Goal: Task Accomplishment & Management: Manage account settings

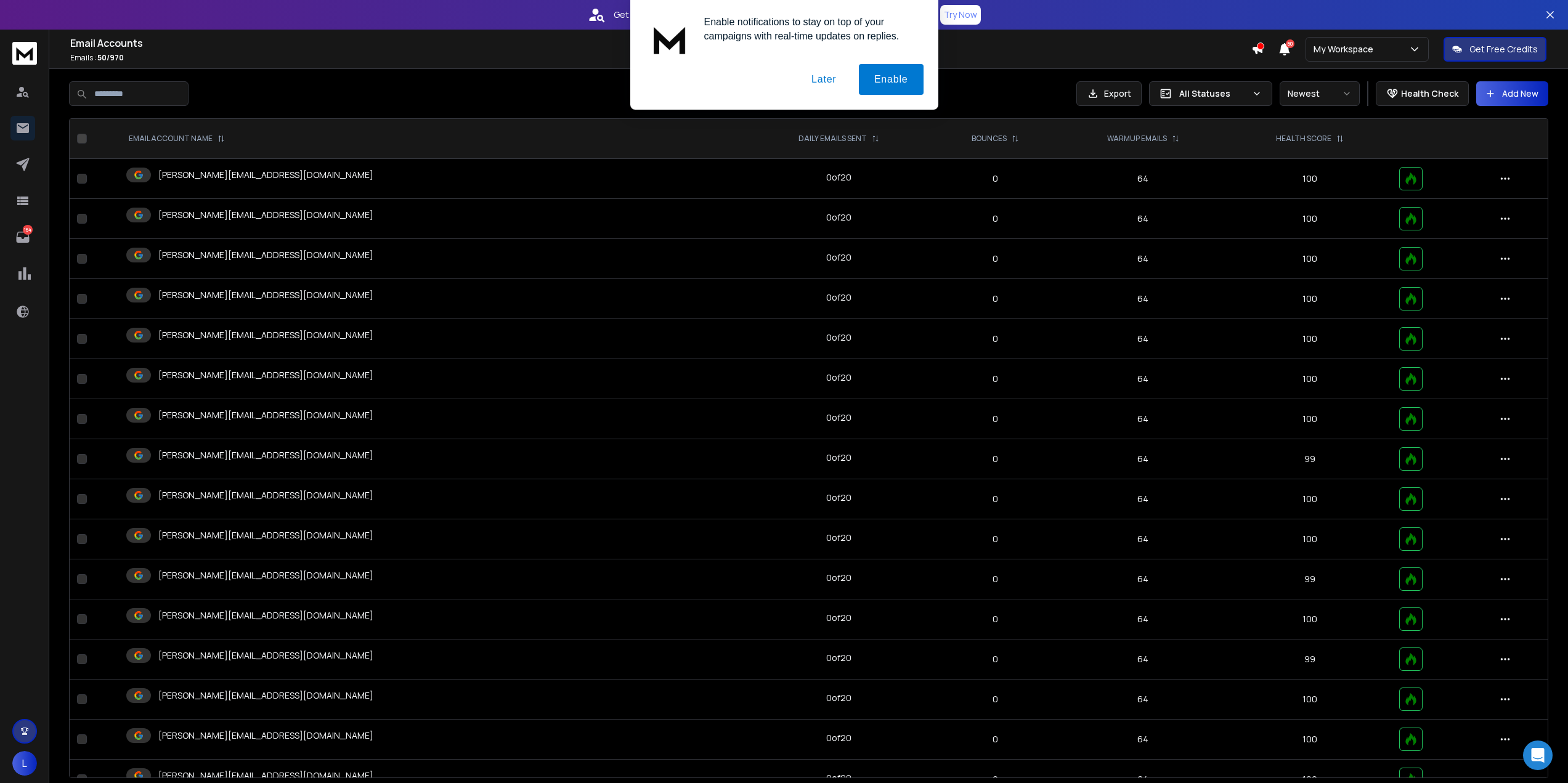
click at [831, 67] on button "Later" at bounding box center [824, 79] width 56 height 30
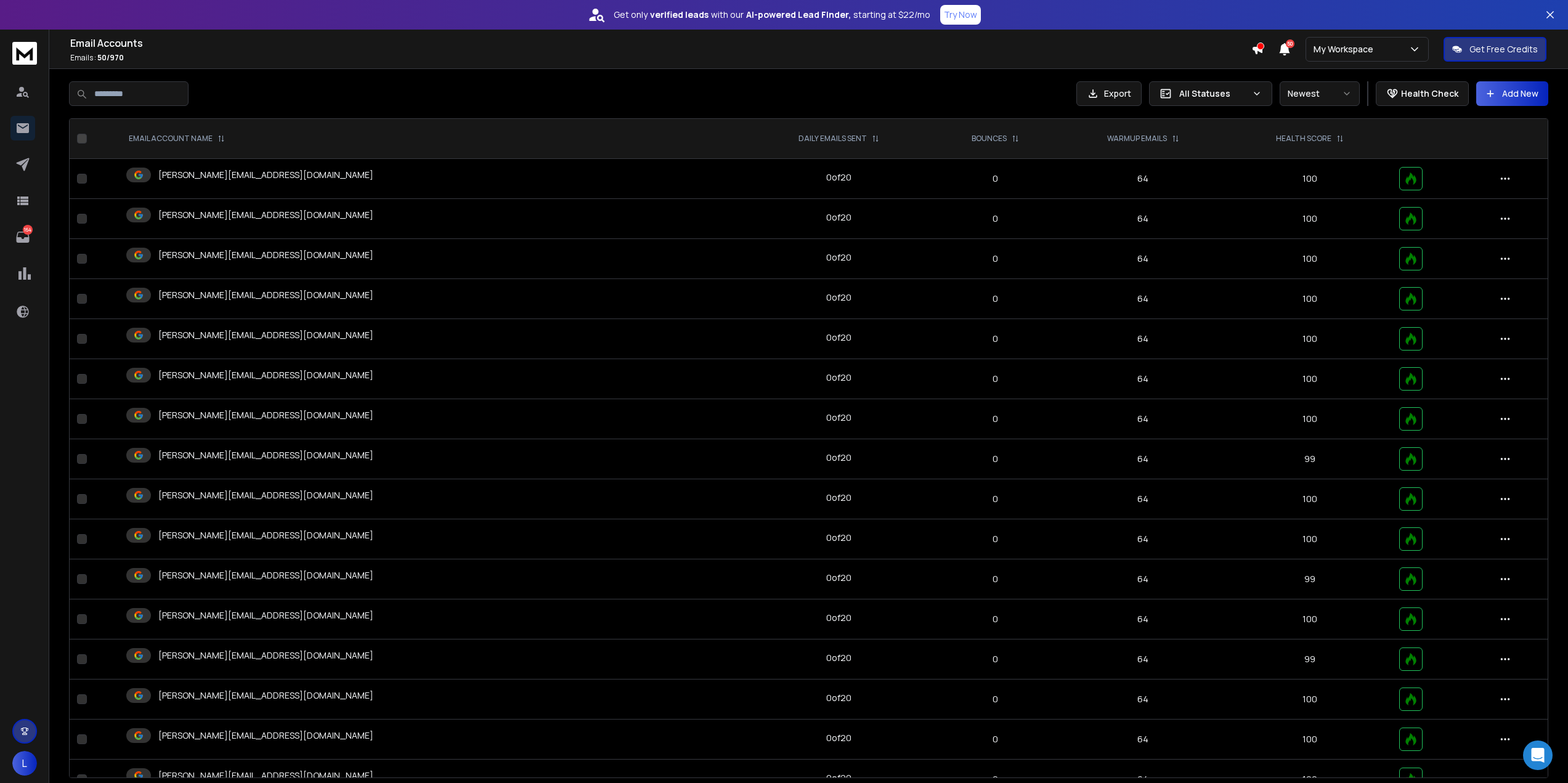
click at [831, 69] on div "Enable notifications to stay on top of your campaigns with real-time updates on…" at bounding box center [784, 55] width 1568 height 110
click at [17, 244] on link "164" at bounding box center [22, 237] width 25 height 25
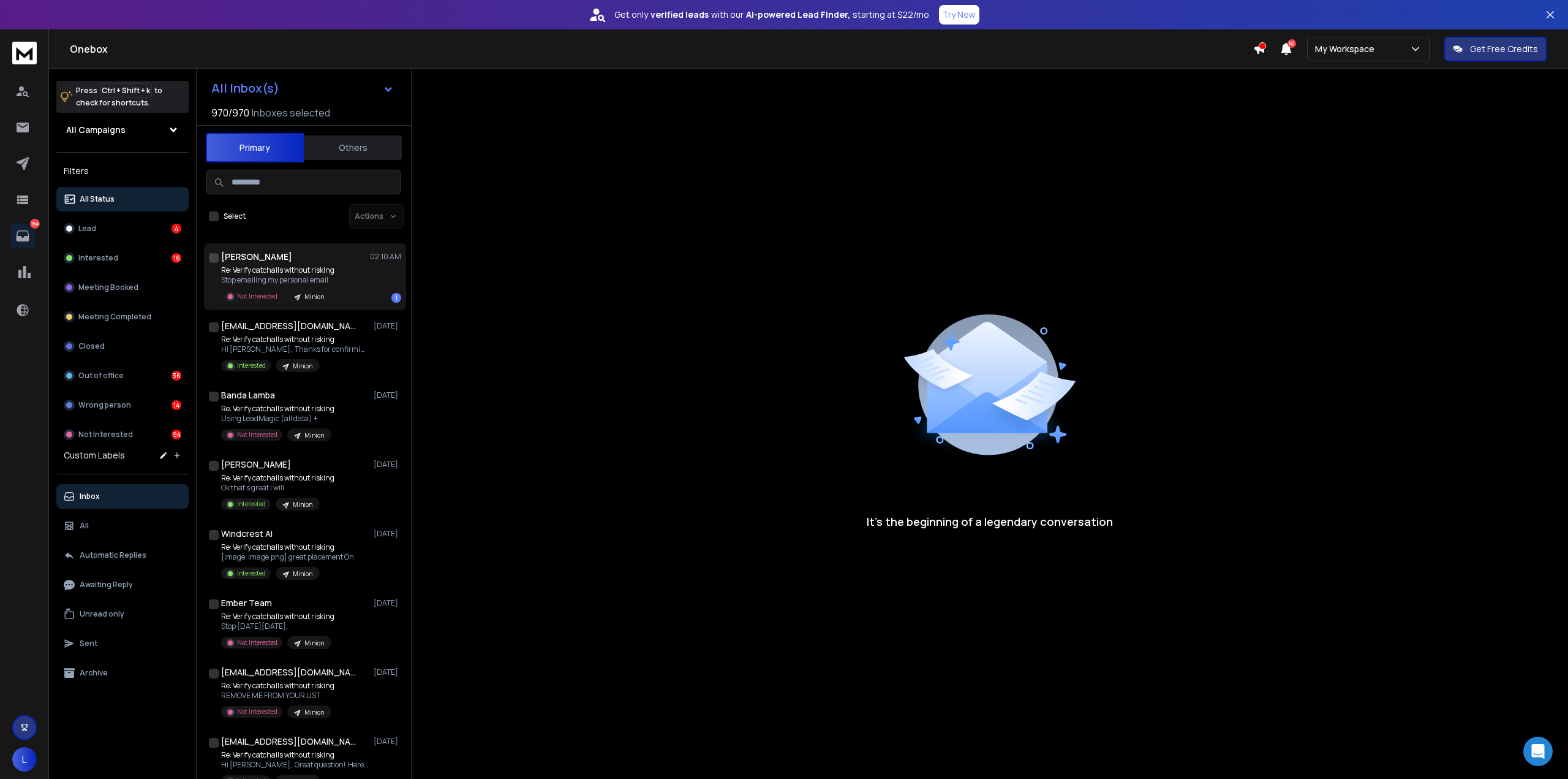
click at [253, 247] on div "[PERSON_NAME] 02:10 AM Re: Verify catchalls without risking Stop emailing my pe…" at bounding box center [305, 276] width 202 height 66
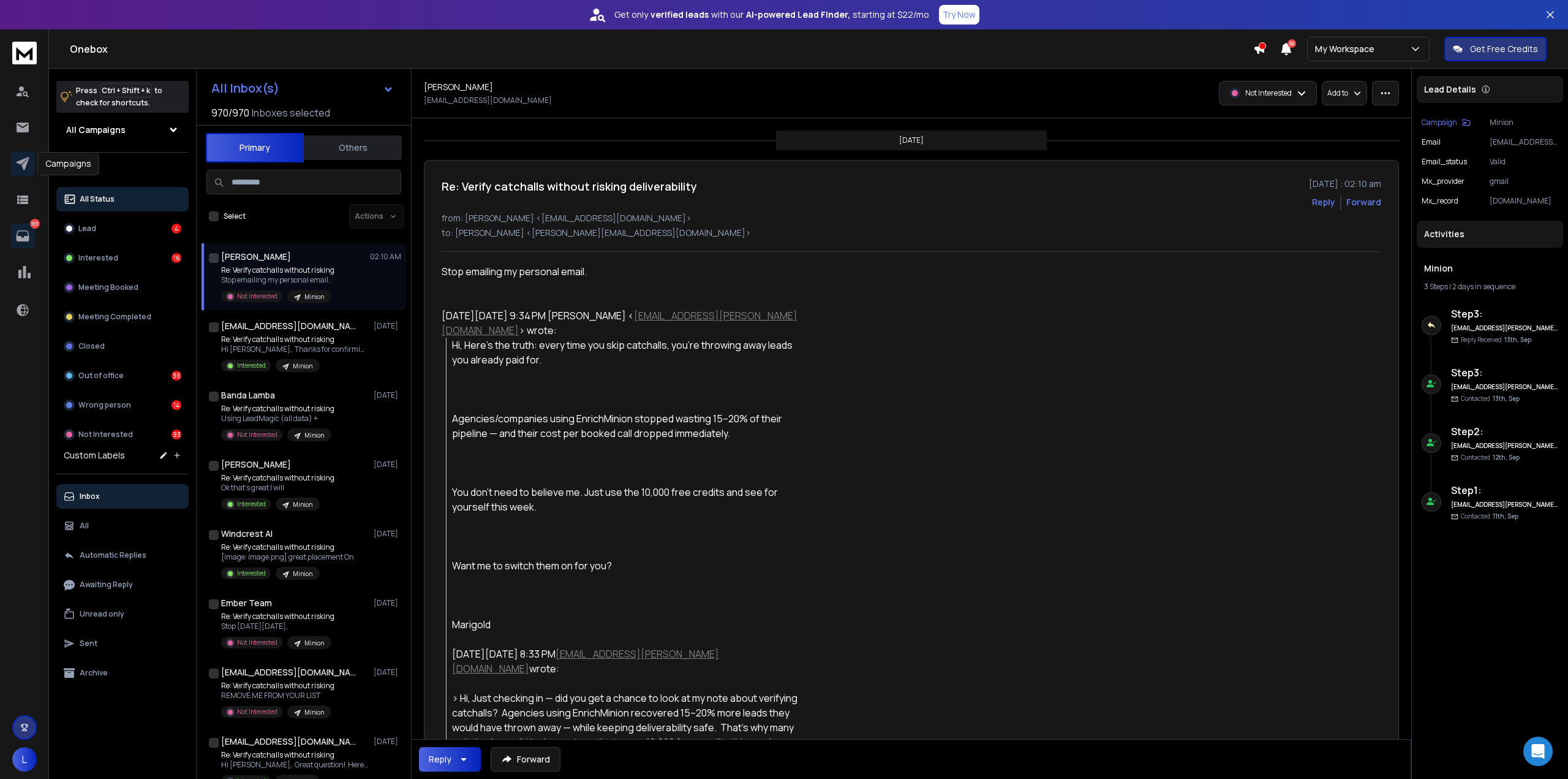
click at [34, 158] on link at bounding box center [22, 163] width 24 height 24
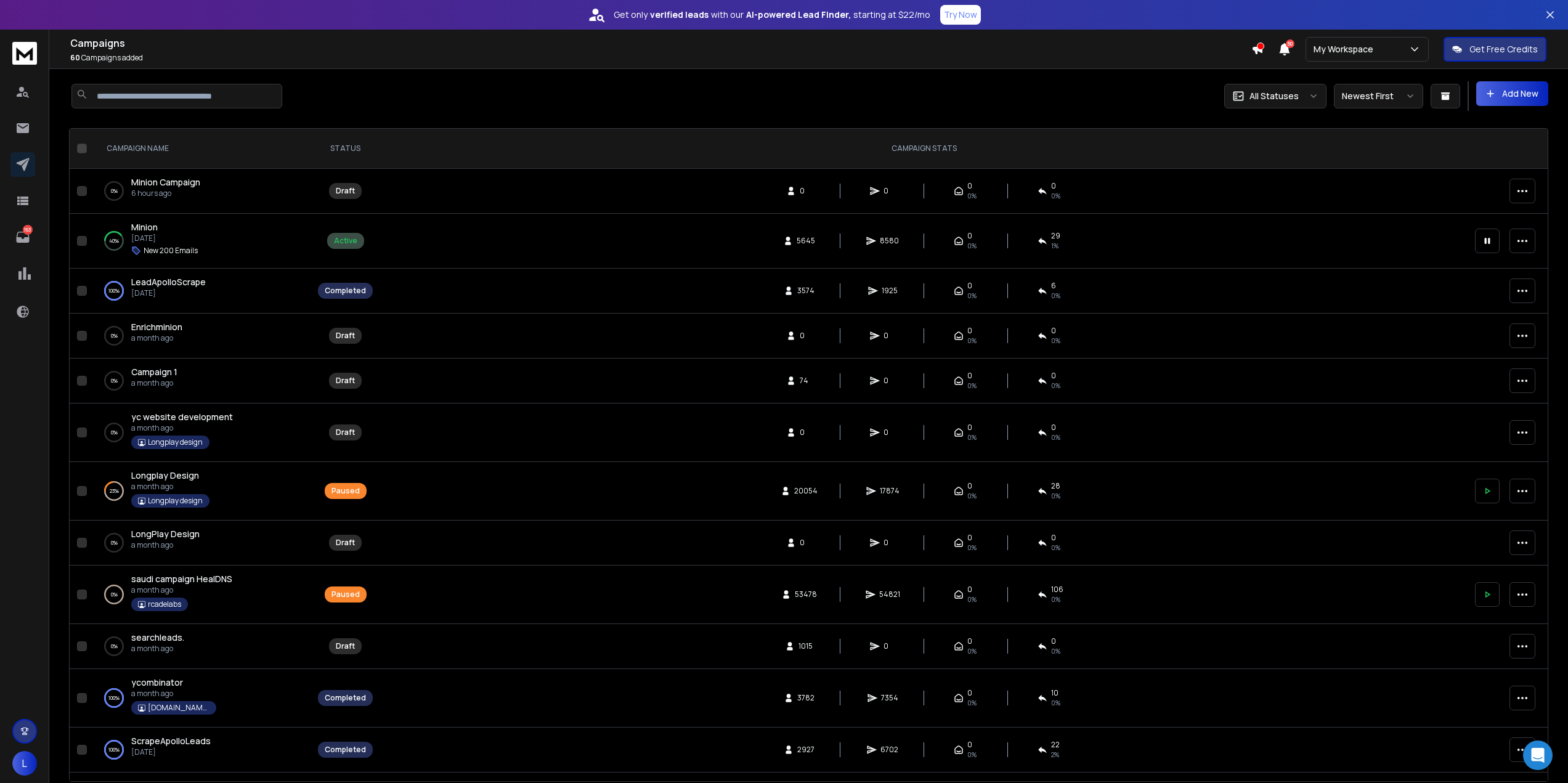
click at [180, 176] on span "Minion Campaign" at bounding box center [166, 182] width 69 height 12
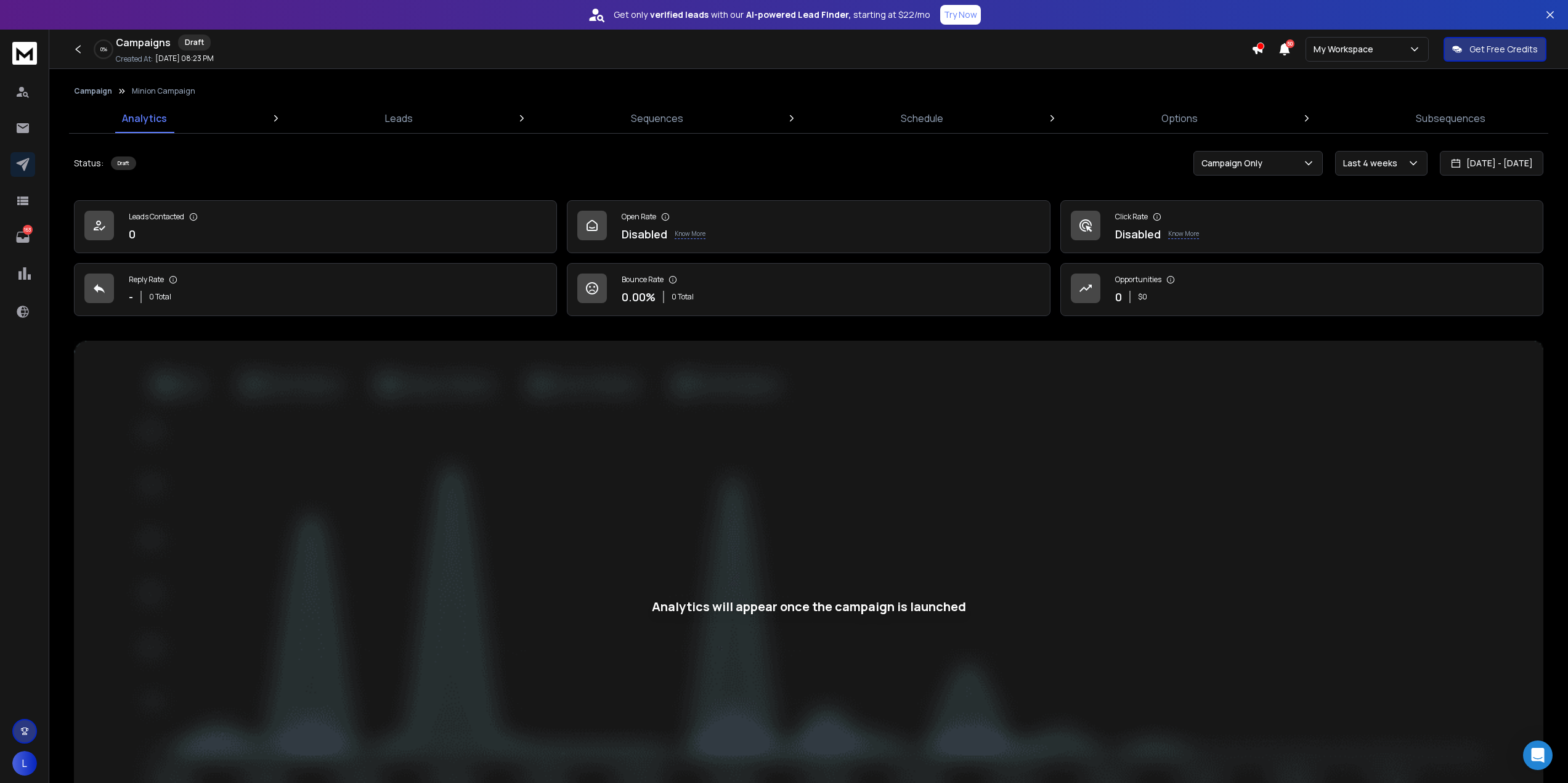
click at [441, 120] on div "Analytics Leads Sequences Schedule Options Subsequences" at bounding box center [804, 118] width 1470 height 30
click at [398, 122] on p "Leads" at bounding box center [398, 118] width 28 height 14
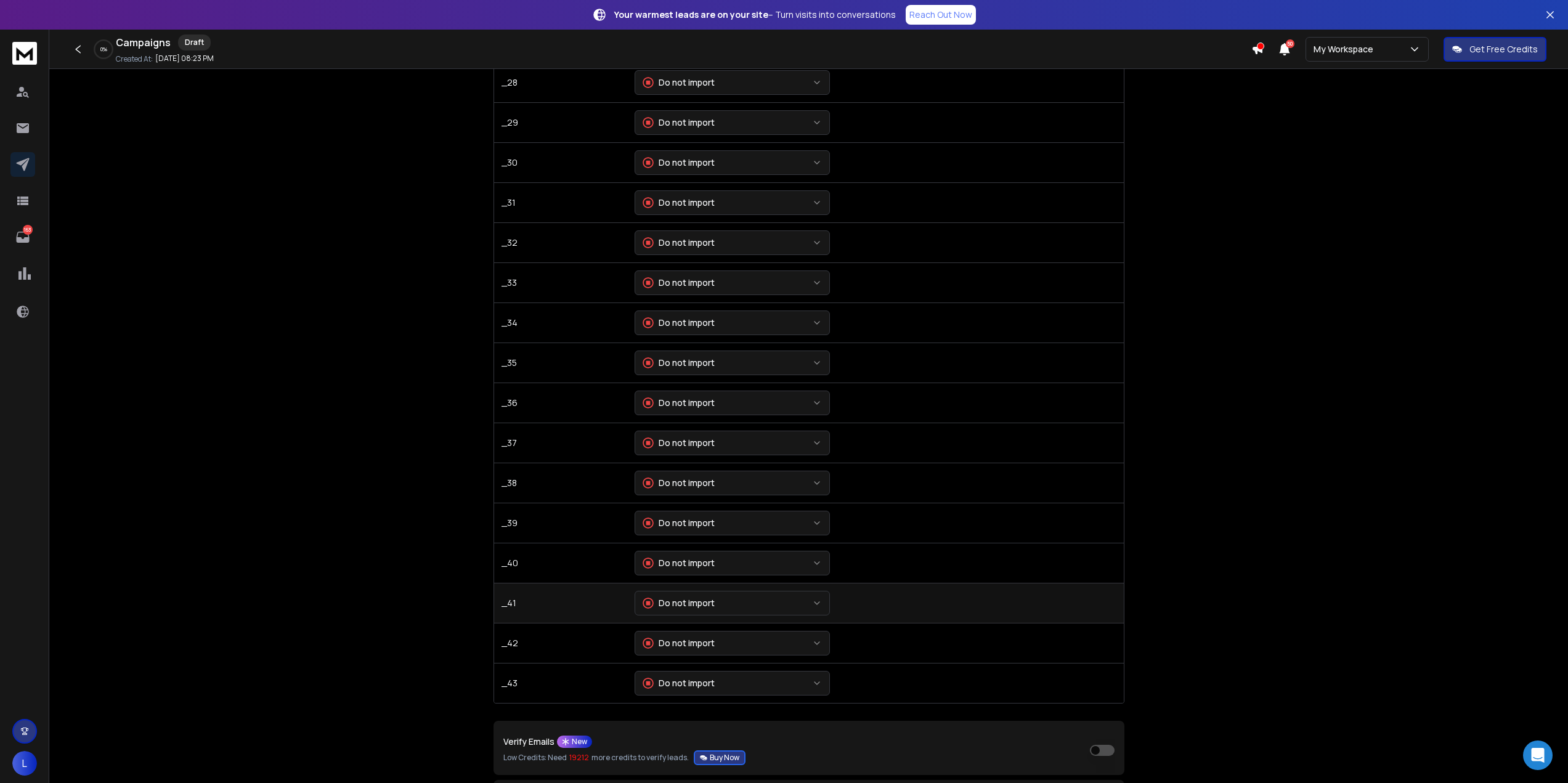
scroll to position [1604, 0]
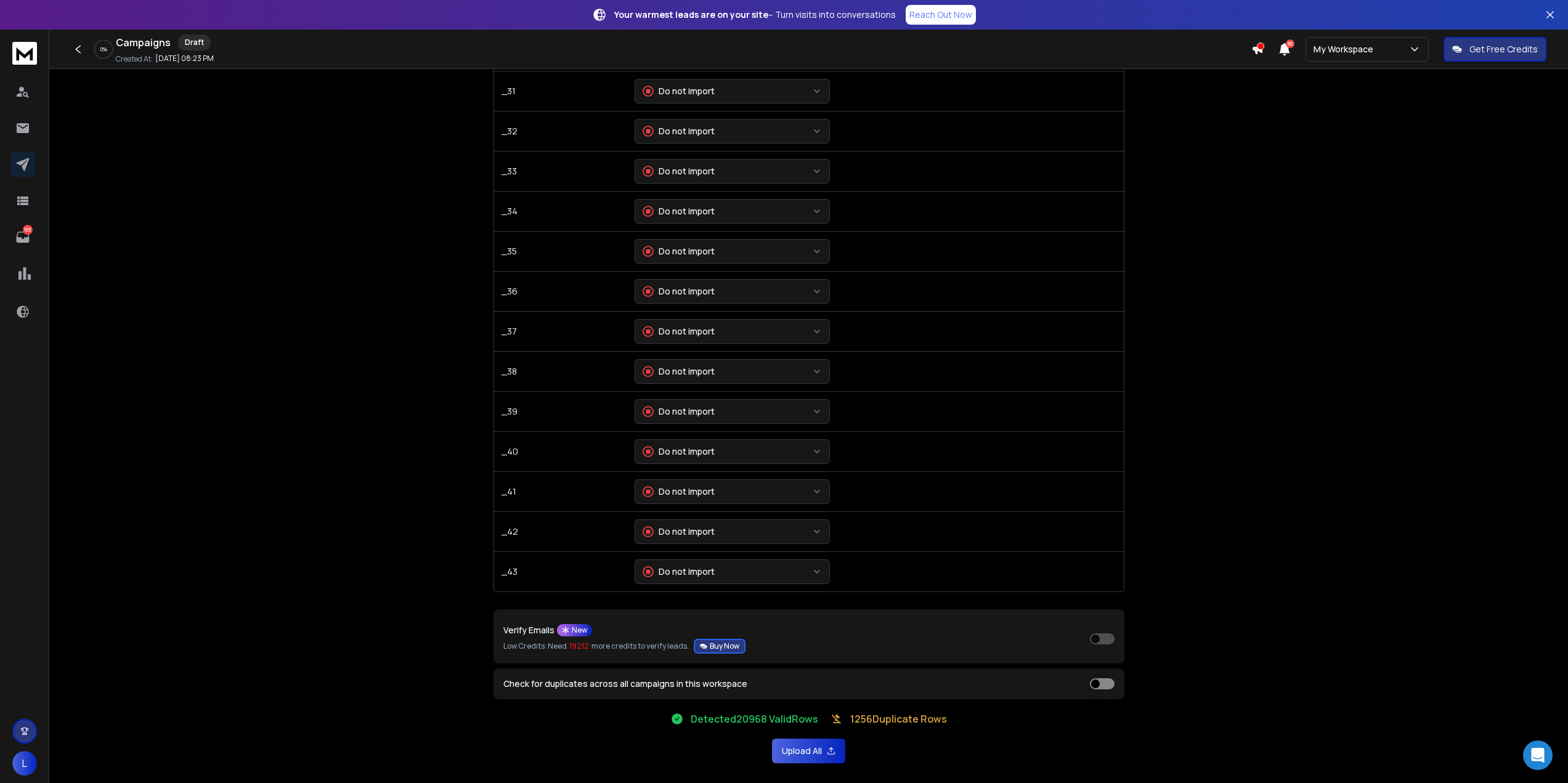
click at [790, 752] on button "Upload All" at bounding box center [809, 751] width 74 height 25
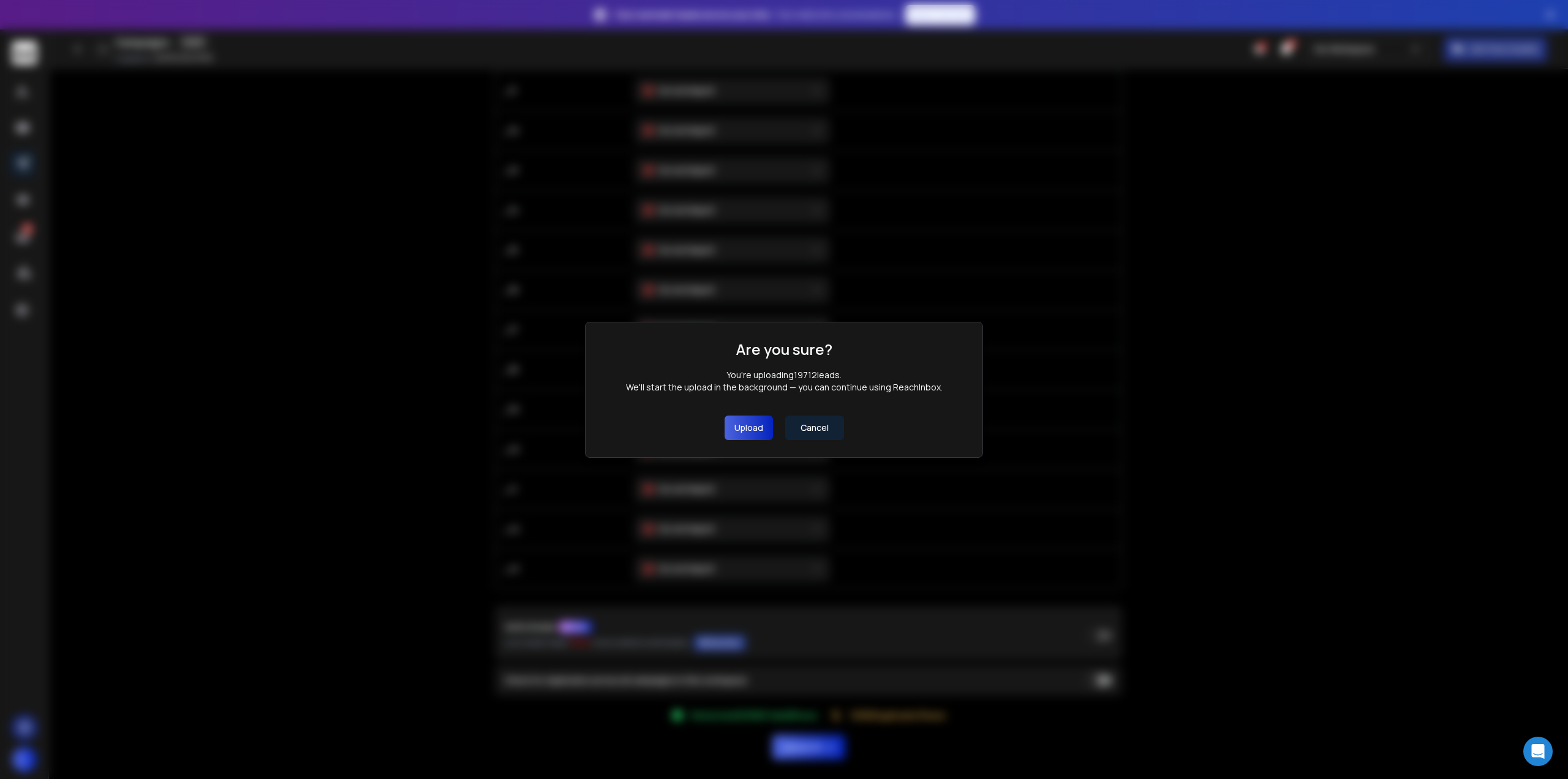
click at [742, 437] on button "Upload" at bounding box center [749, 427] width 49 height 24
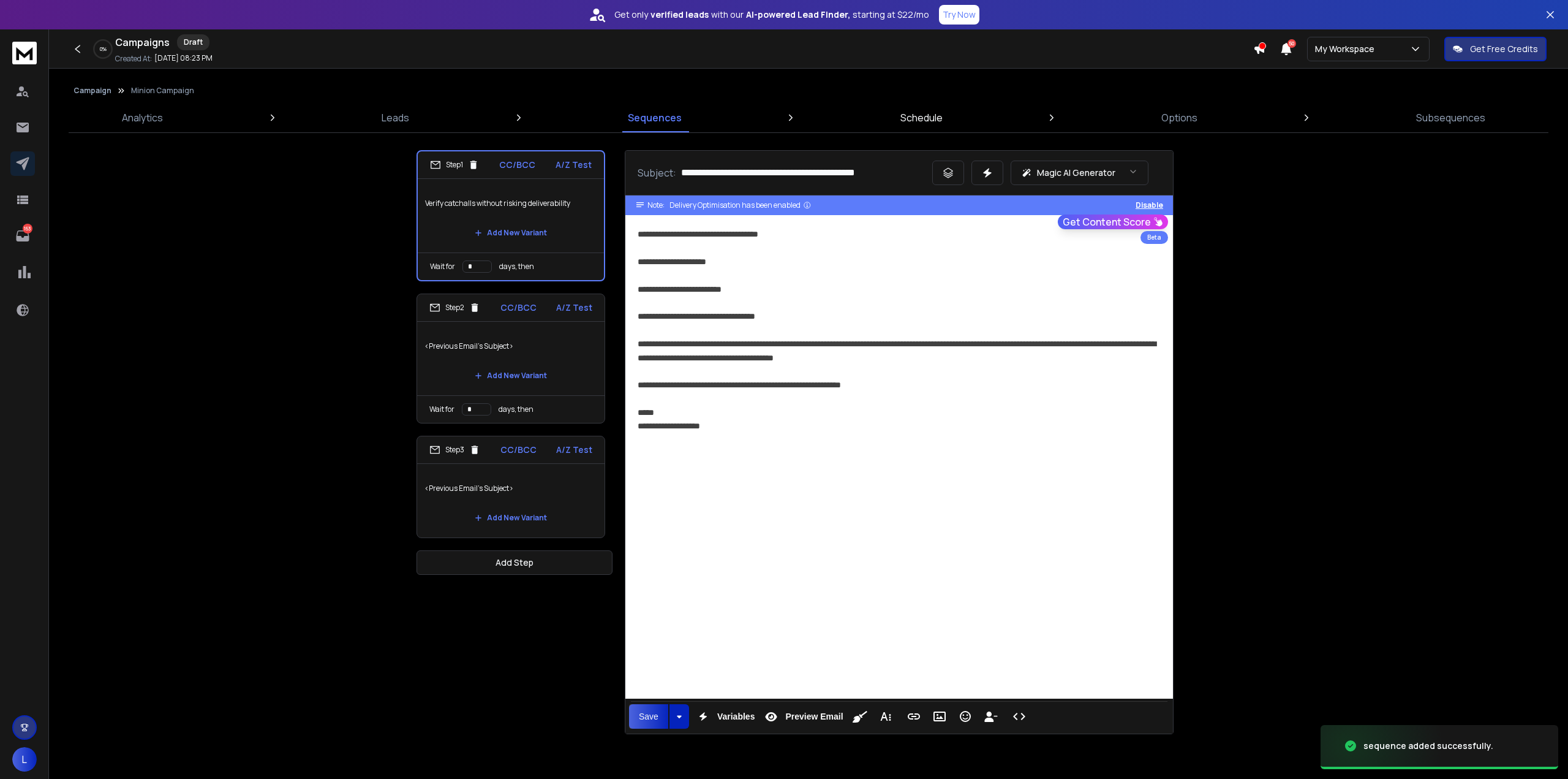
click at [921, 123] on p "Schedule" at bounding box center [921, 117] width 42 height 14
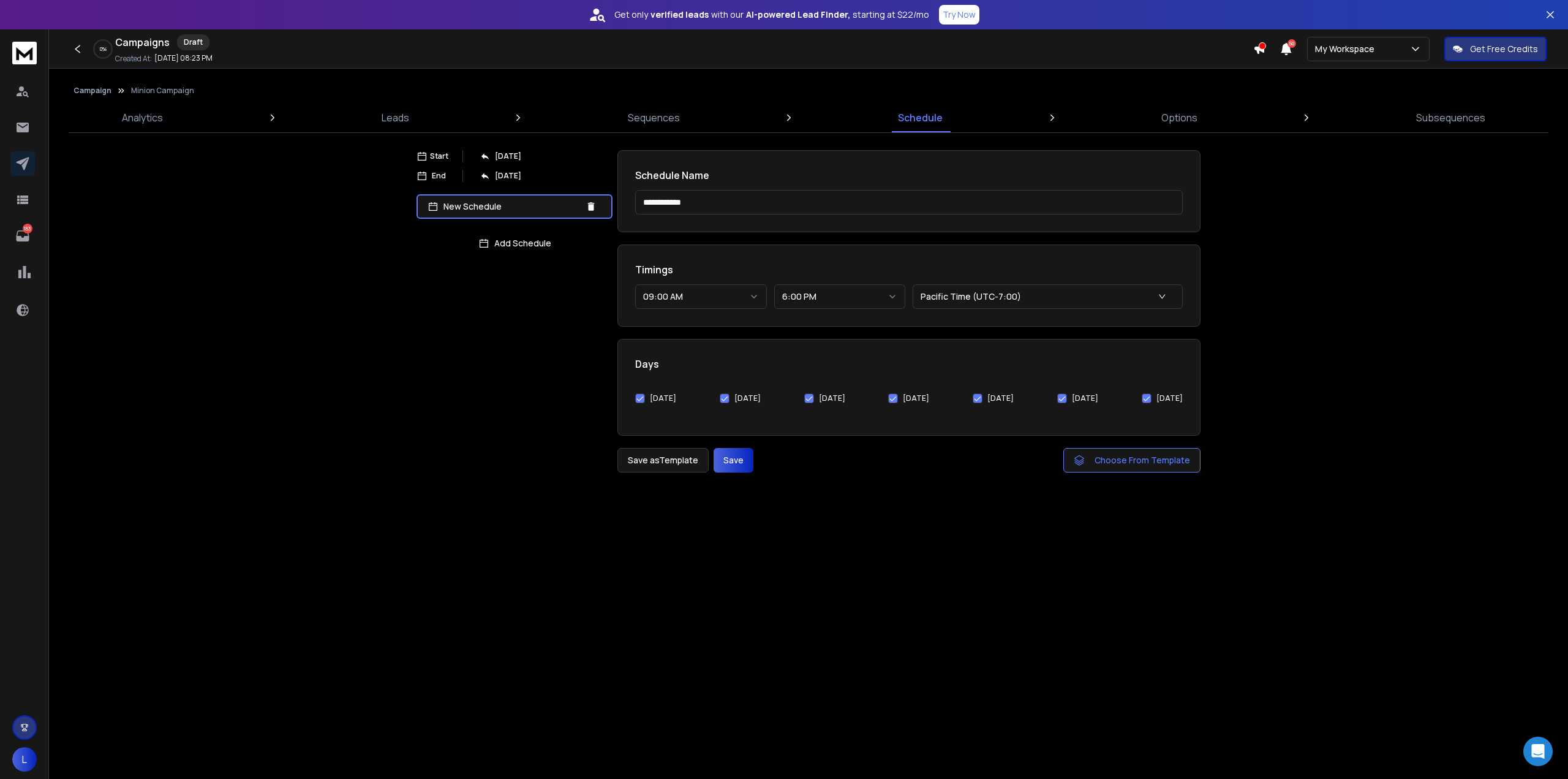
click at [1089, 120] on div "Analytics Leads Sequences Schedule Options Subsequences" at bounding box center [804, 117] width 1470 height 29
click at [1195, 124] on p "Options" at bounding box center [1179, 117] width 36 height 14
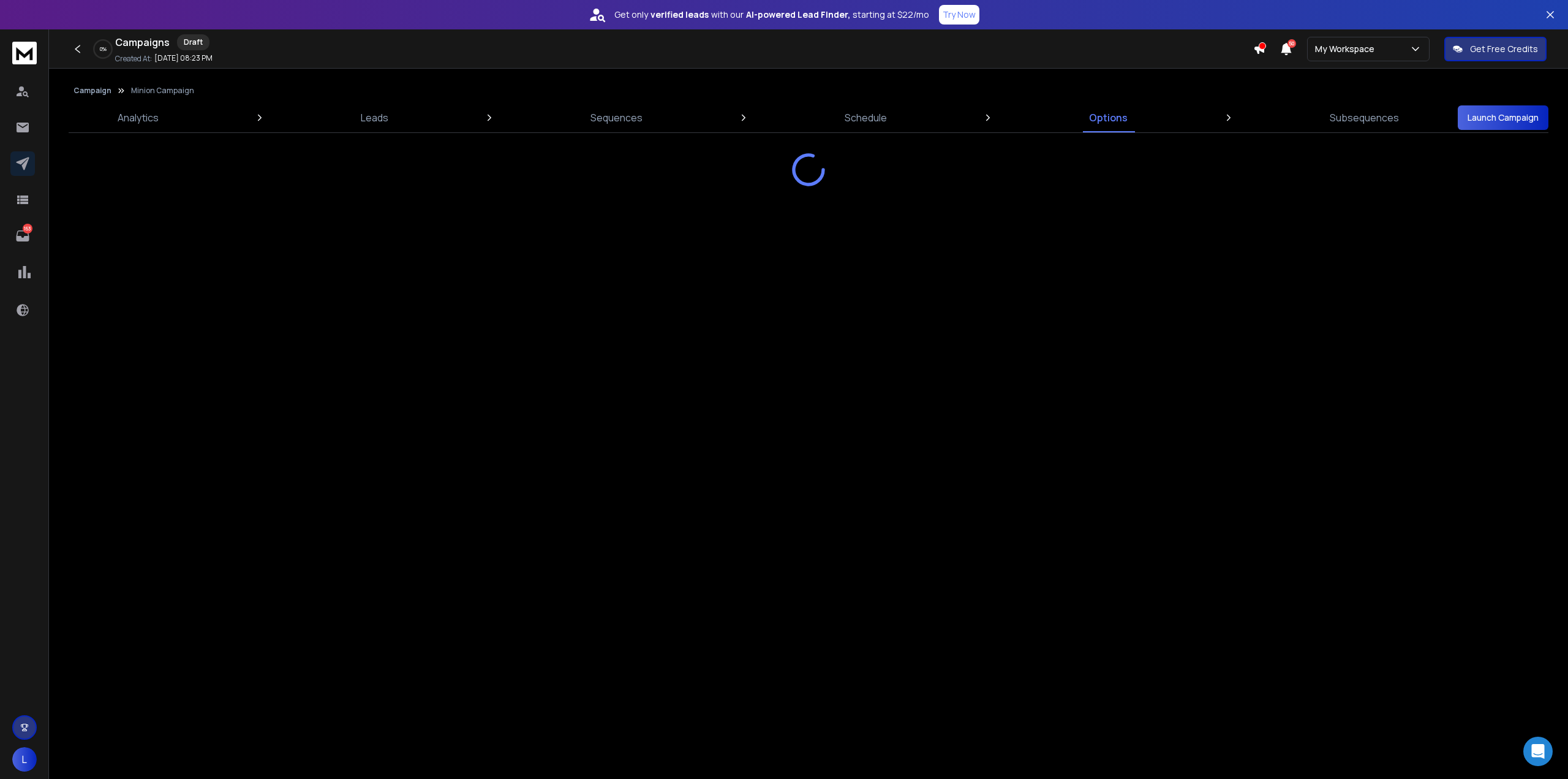
select select "**********"
select select "*"
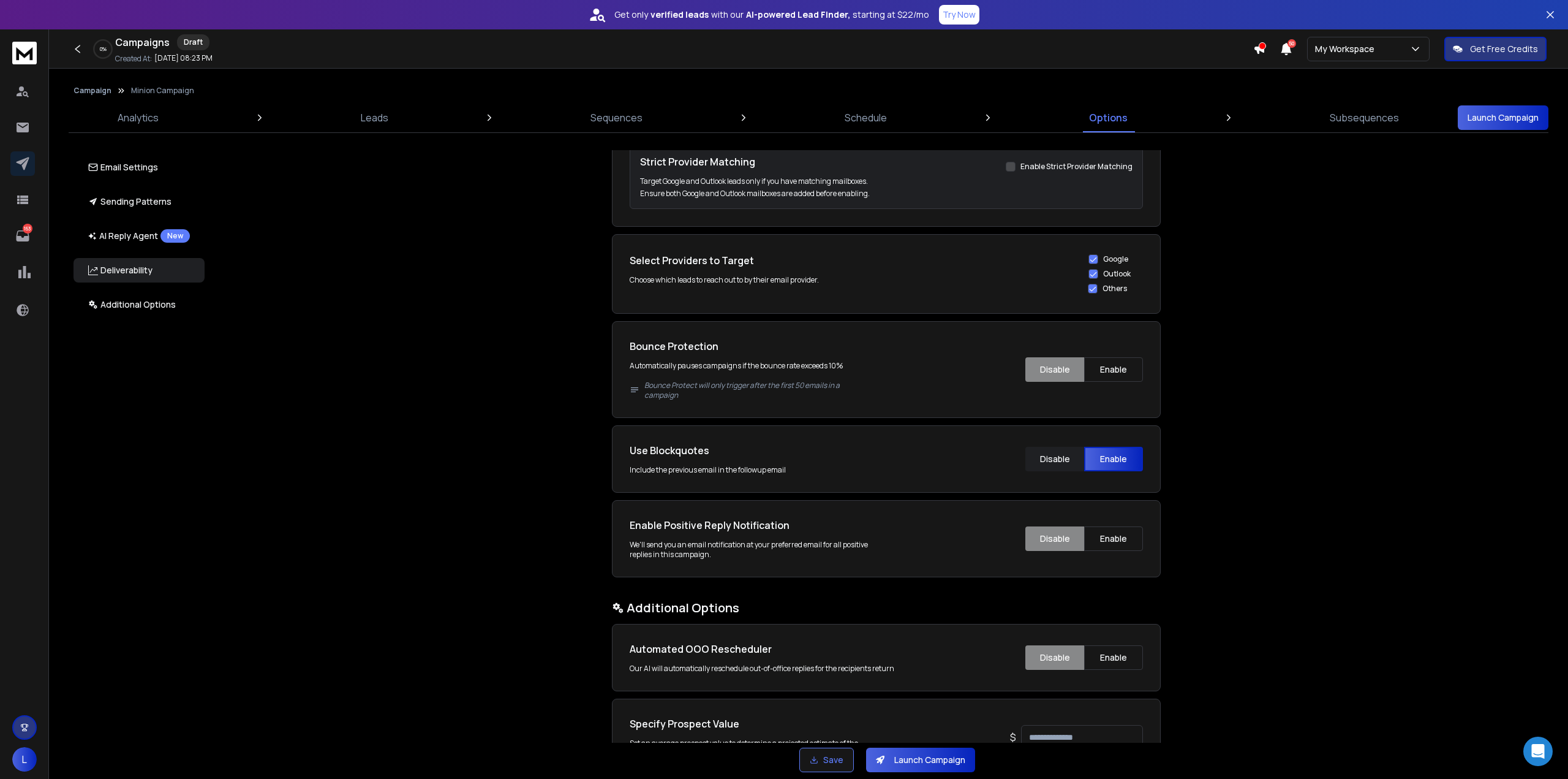
scroll to position [1725, 0]
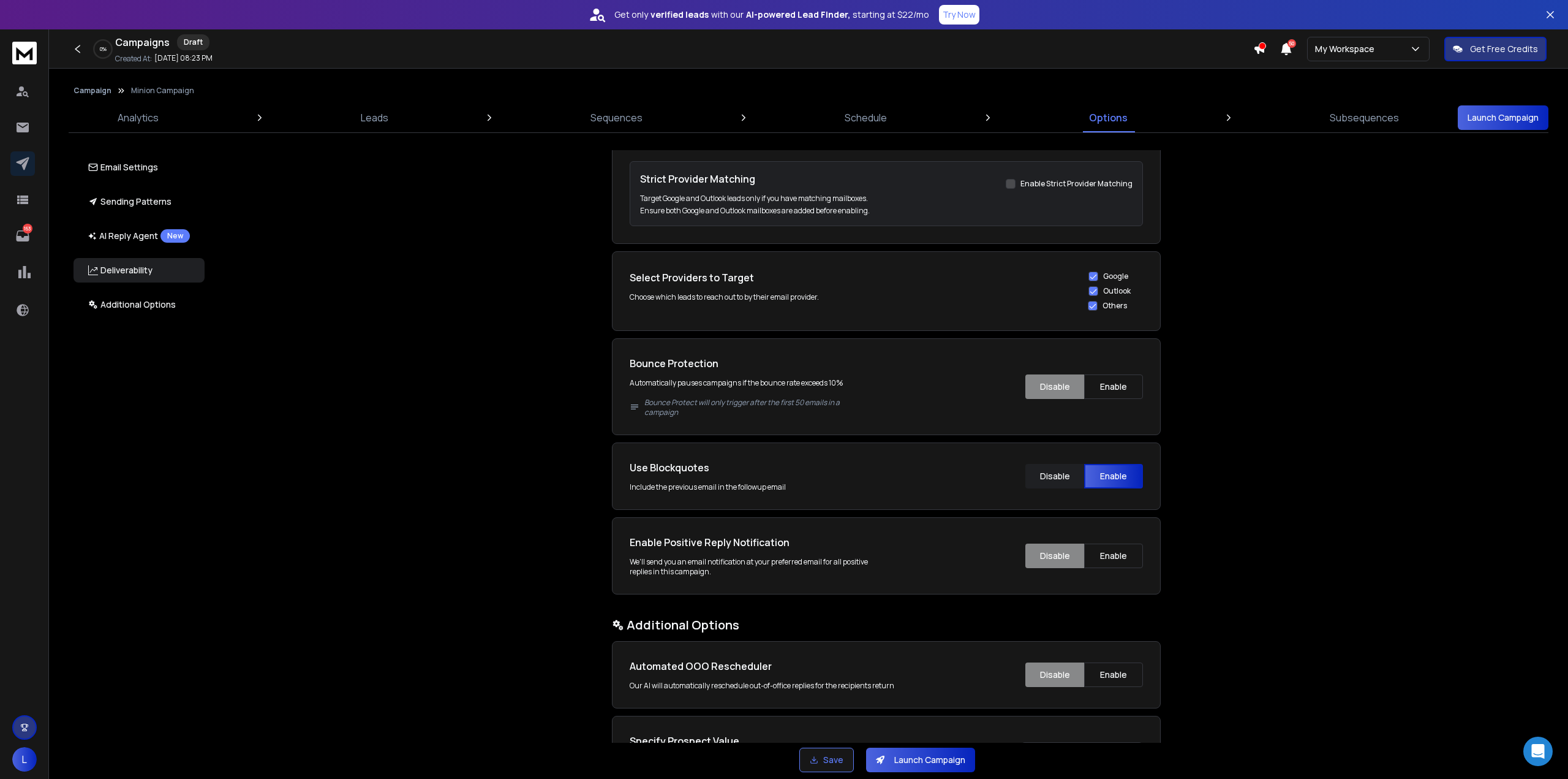
click at [908, 756] on button "Launch Campaign" at bounding box center [921, 760] width 109 height 24
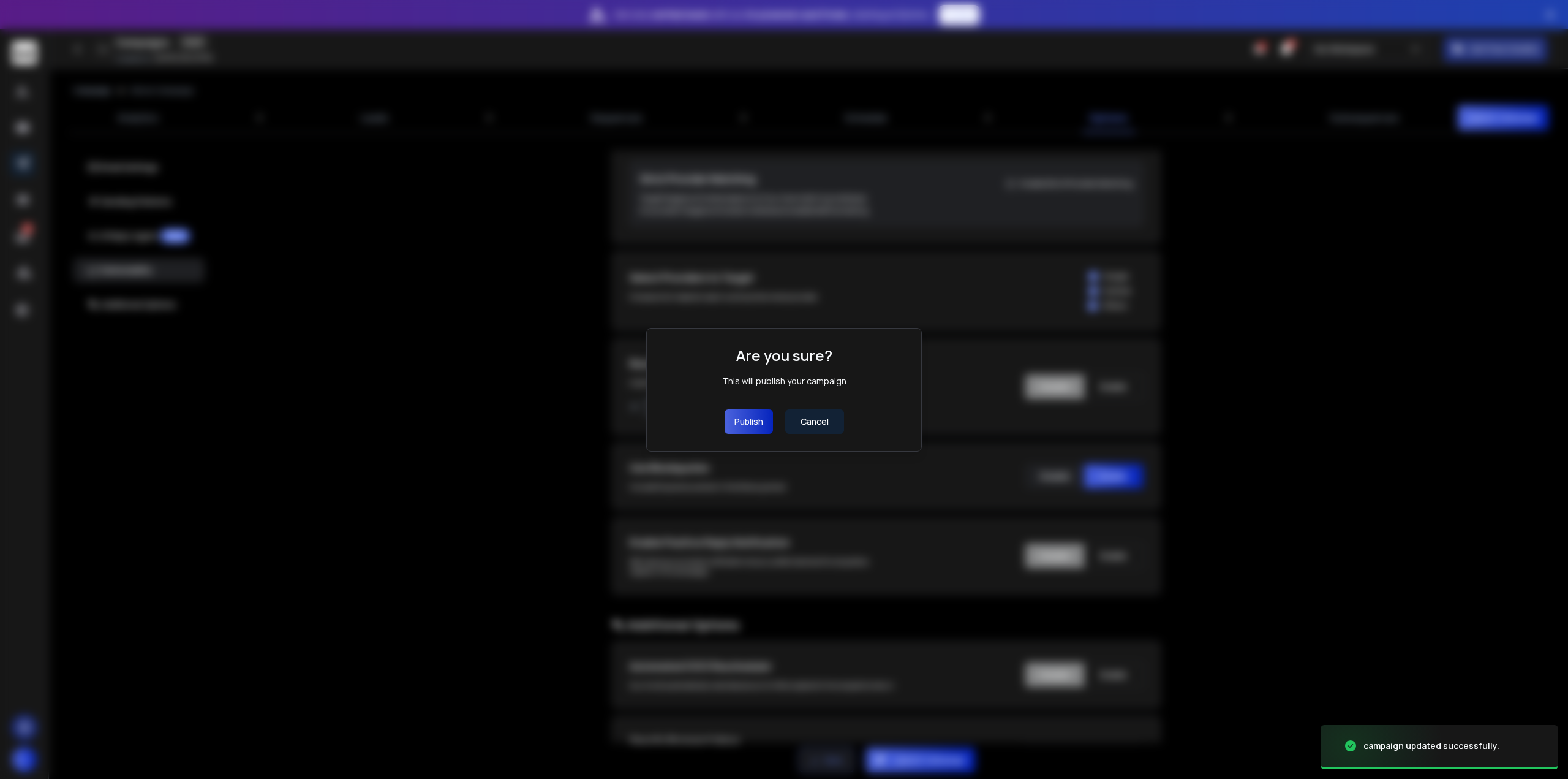
click at [758, 421] on button "Publish" at bounding box center [749, 421] width 49 height 24
